Goal: Task Accomplishment & Management: Use online tool/utility

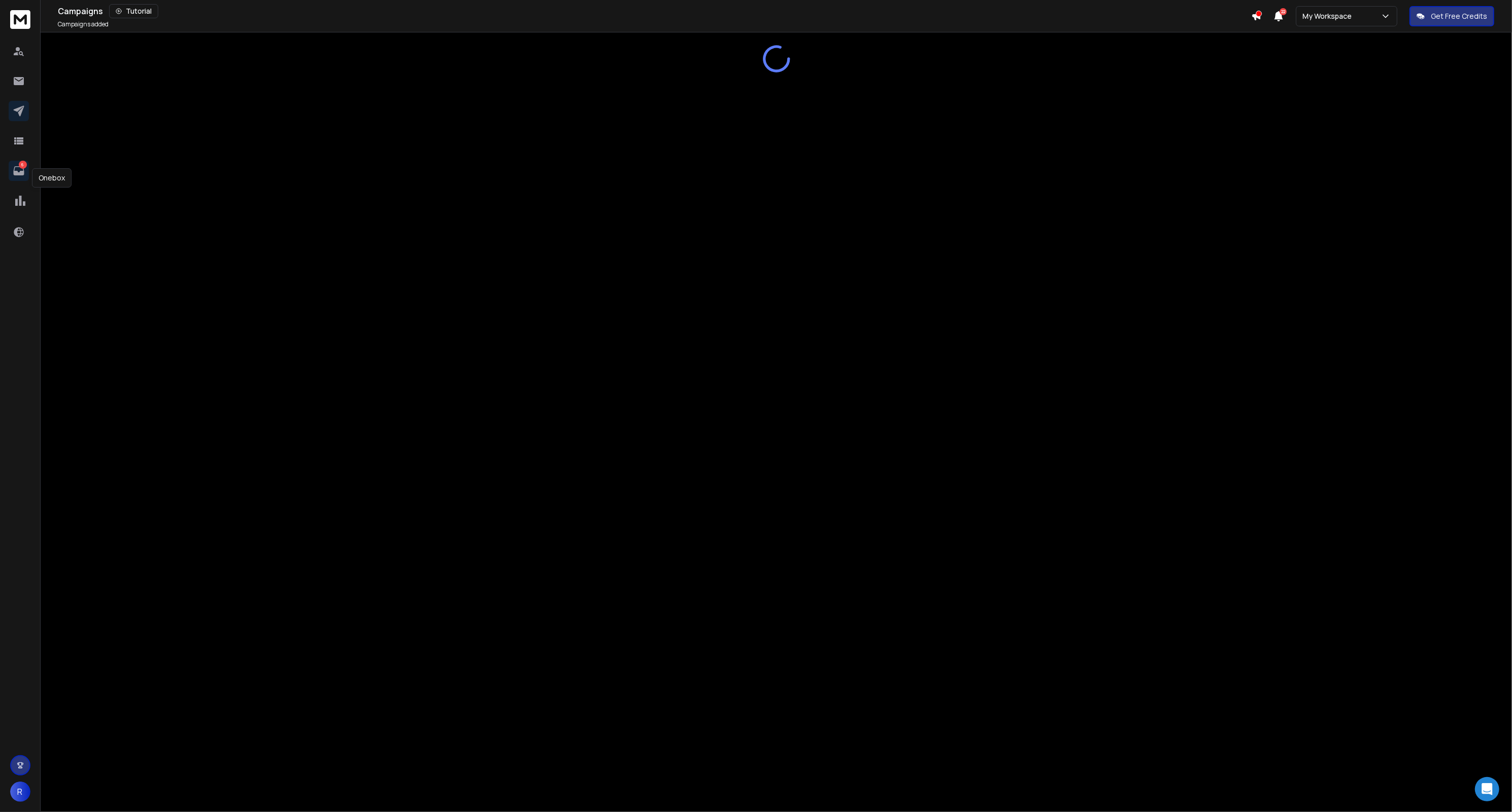
click at [23, 175] on icon at bounding box center [19, 170] width 11 height 9
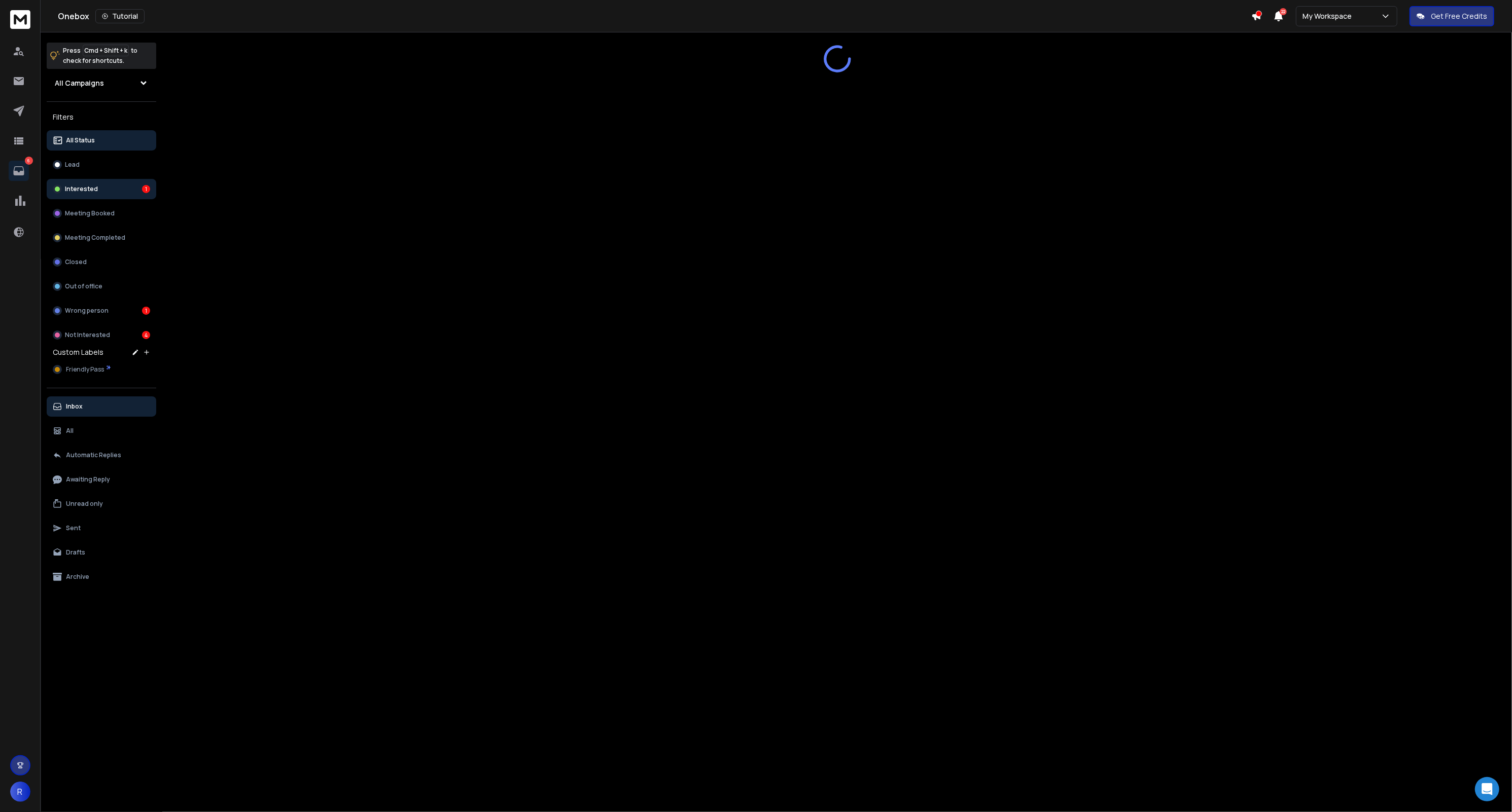
click at [116, 188] on button "Interested 1" at bounding box center [101, 189] width 109 height 20
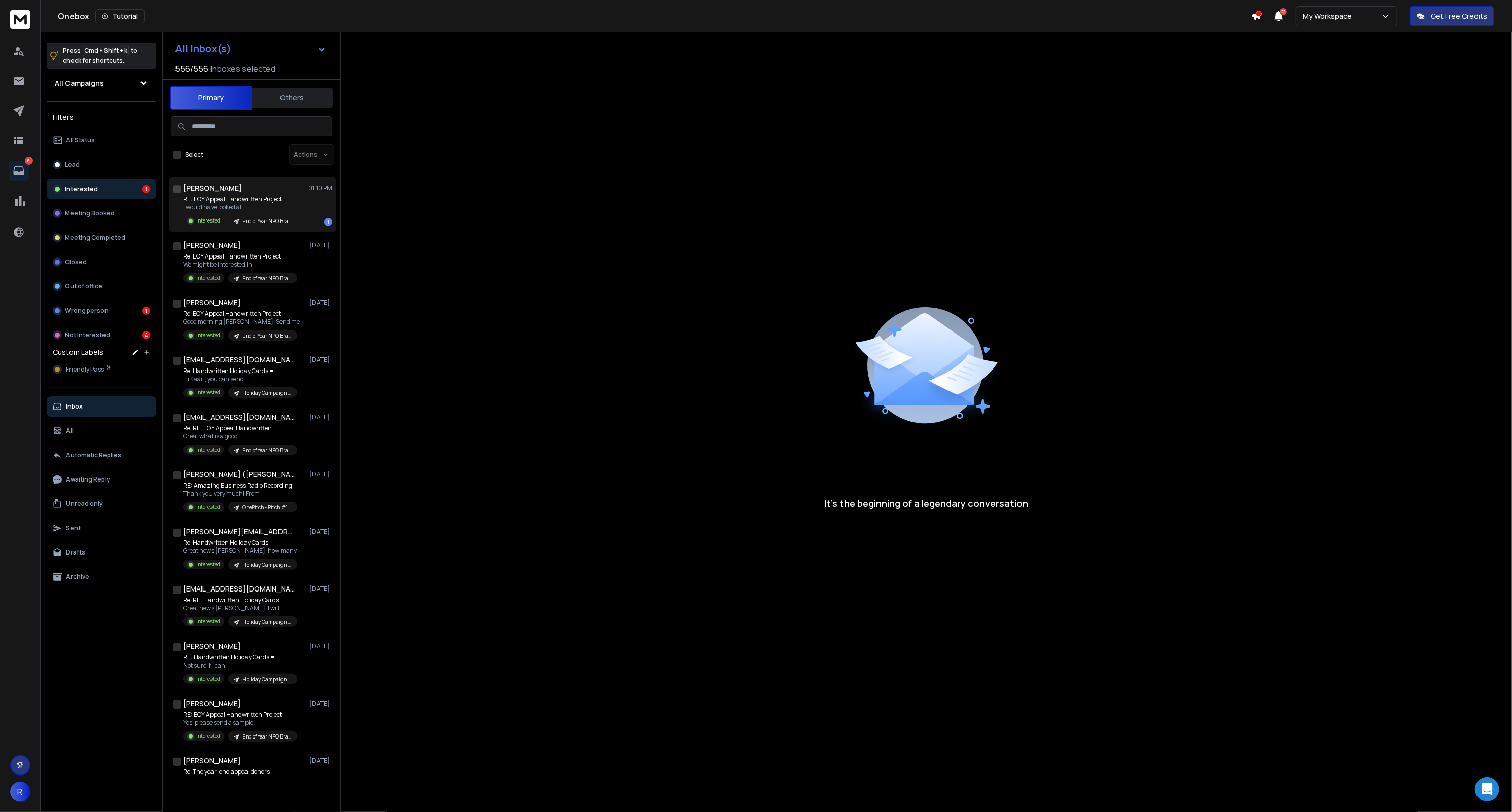
click at [252, 187] on div "[PERSON_NAME] 01:10 PM" at bounding box center [257, 188] width 149 height 10
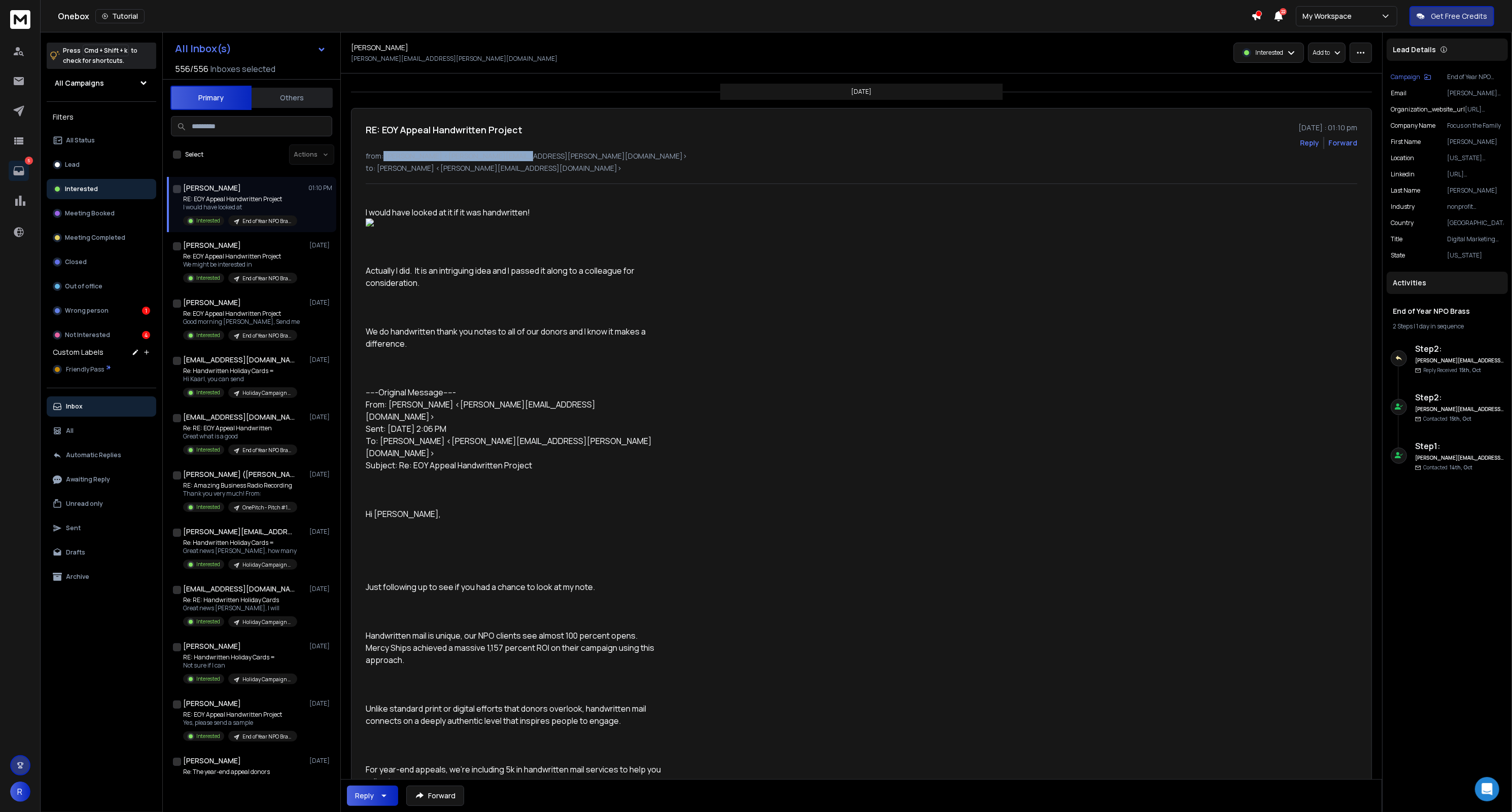
drag, startPoint x: 383, startPoint y: 153, endPoint x: 562, endPoint y: 156, distance: 179.0
click at [562, 156] on p "from: [PERSON_NAME] <[PERSON_NAME][EMAIL_ADDRESS][PERSON_NAME][DOMAIN_NAME]>" at bounding box center [861, 156] width 992 height 10
copy p "[PERSON_NAME] <[PERSON_NAME][EMAIL_ADDRESS][PERSON_NAME][DOMAIN_NAME]>"
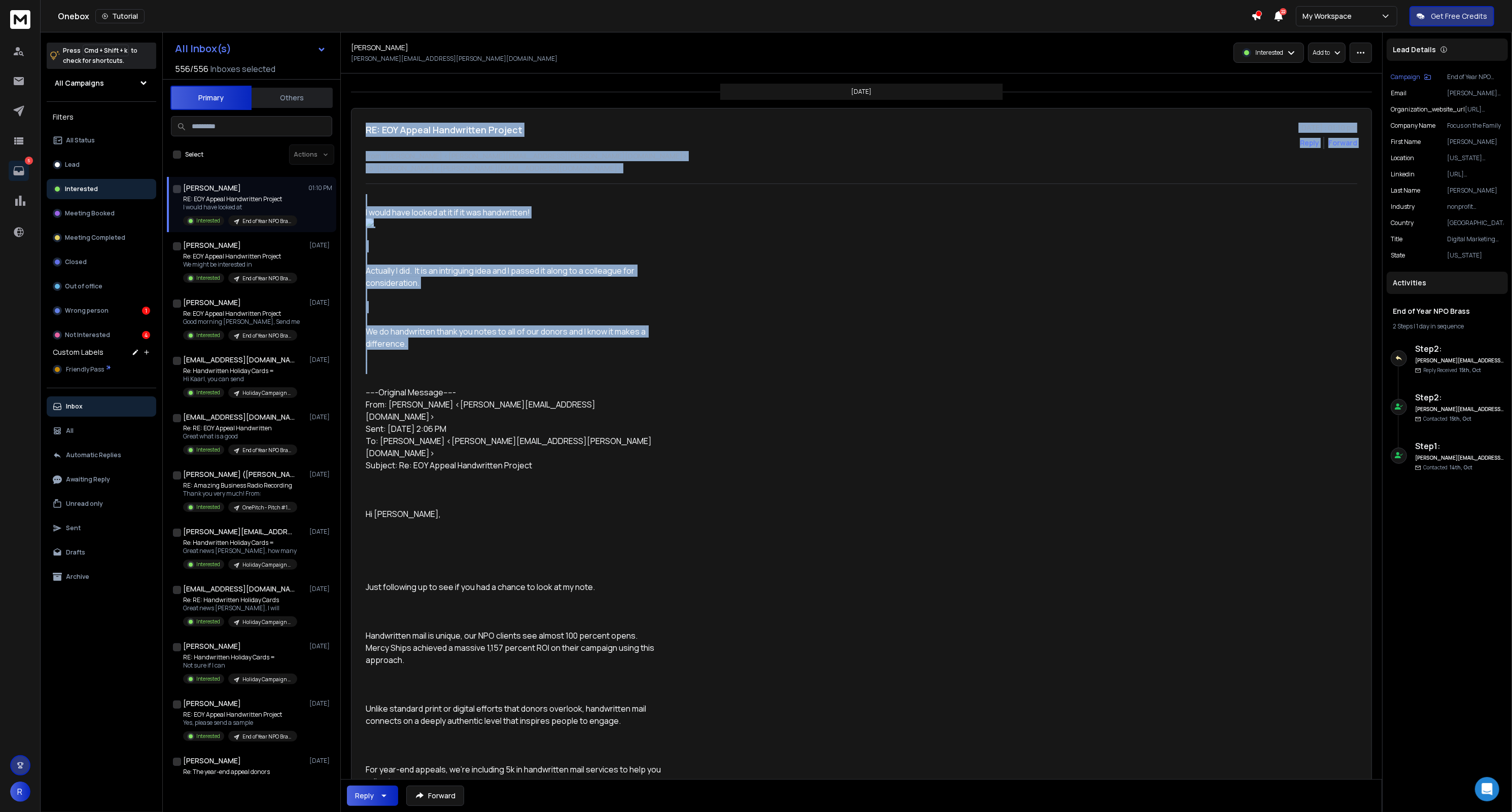
drag, startPoint x: 489, startPoint y: 360, endPoint x: 368, endPoint y: 128, distance: 261.7
click at [368, 128] on div "RE: EOY Appeal Handwritten Project [DATE] : 01:10 pm Reply Forward from: [PERSO…" at bounding box center [861, 810] width 992 height 1375
copy div "RE: EOY Appeal Handwritten Project [DATE] : 01:10 pm Reply Forward from: [PERSO…"
